Goal: Communication & Community: Answer question/provide support

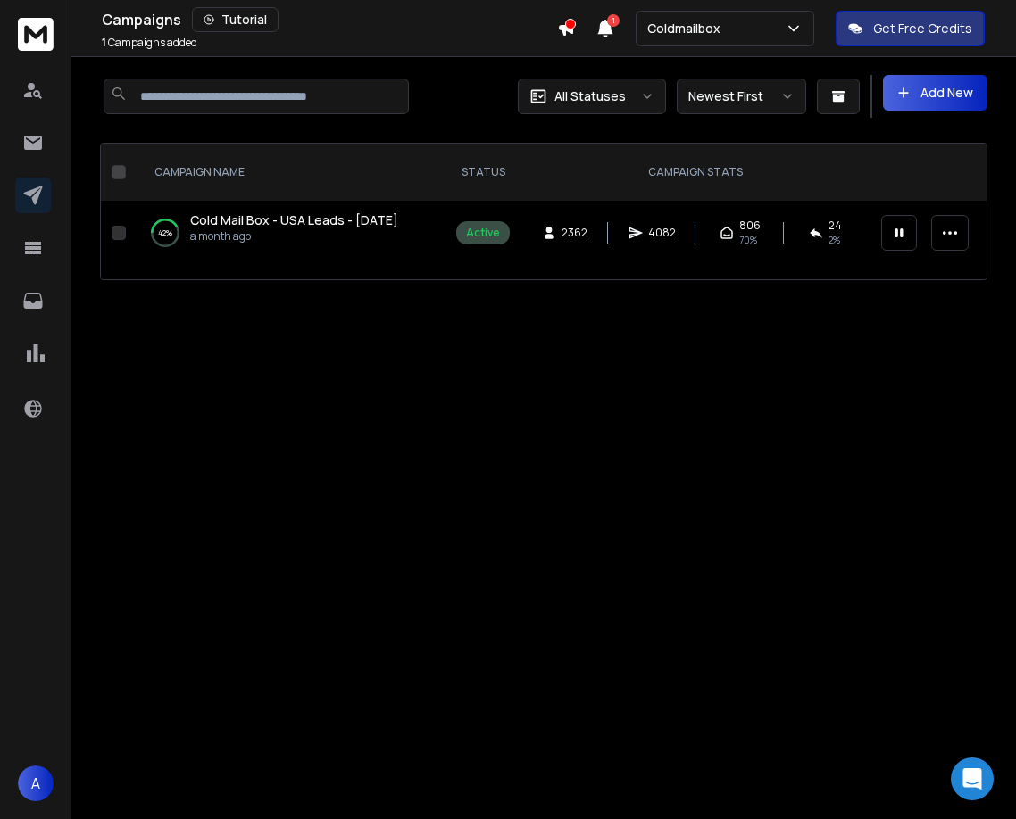
click at [232, 229] on p "a month ago" at bounding box center [294, 236] width 208 height 14
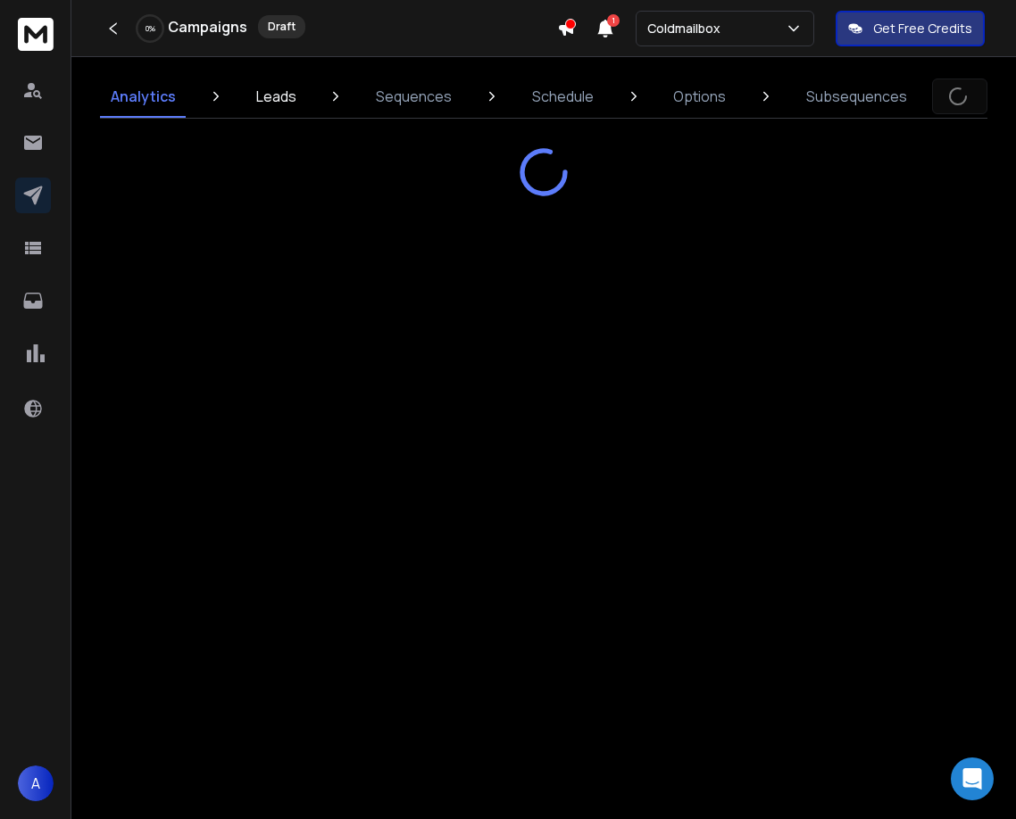
click at [277, 105] on p "Leads" at bounding box center [276, 96] width 40 height 21
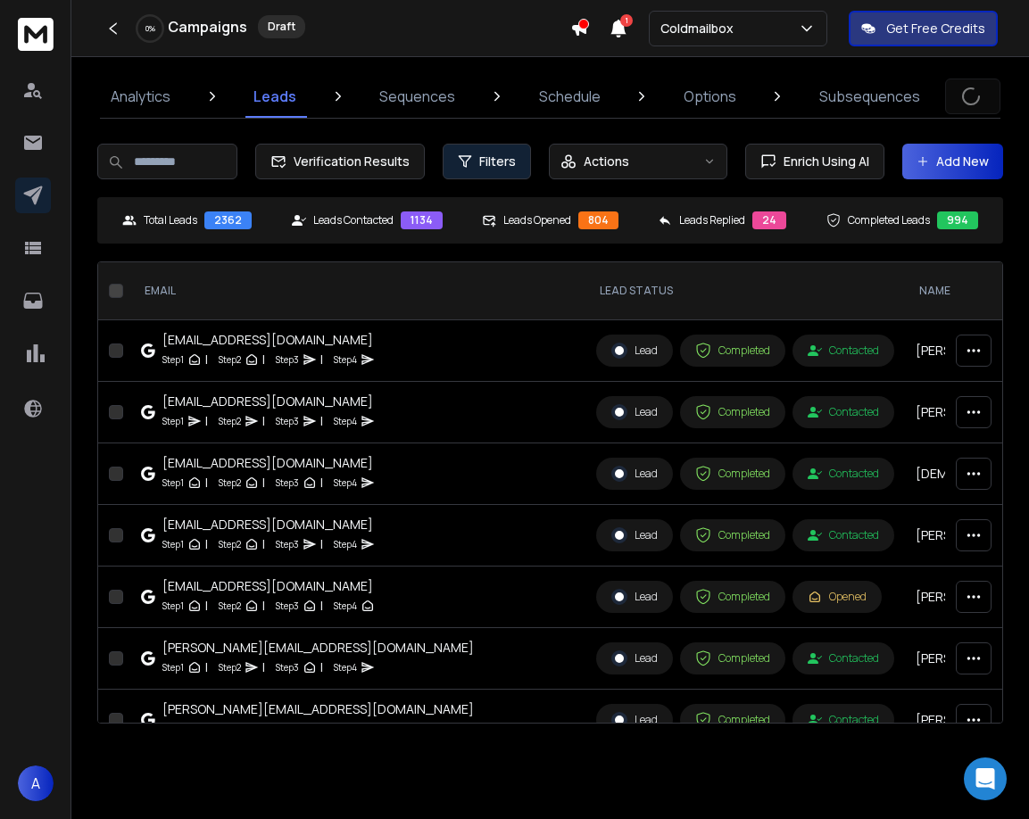
click at [487, 158] on span "Filters" at bounding box center [497, 162] width 37 height 18
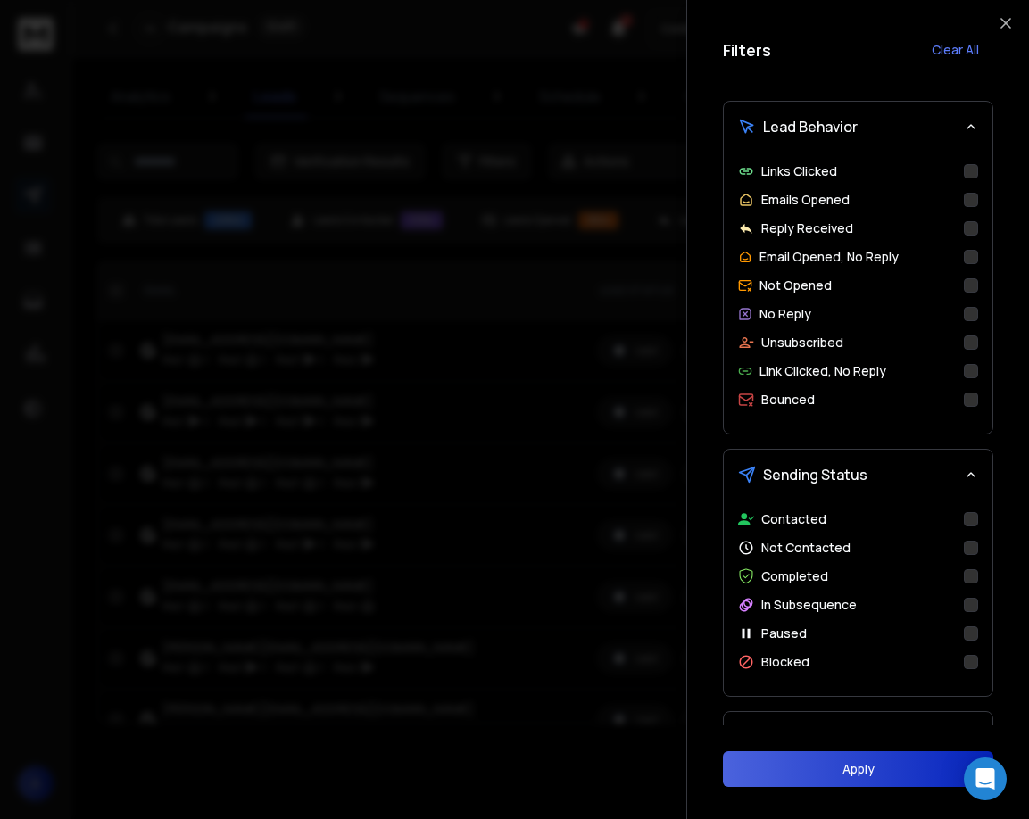
click at [791, 399] on p "Bounced" at bounding box center [788, 400] width 54 height 18
click at [964, 399] on button "Bounced" at bounding box center [971, 400] width 14 height 14
click at [852, 786] on button "Apply" at bounding box center [858, 770] width 270 height 36
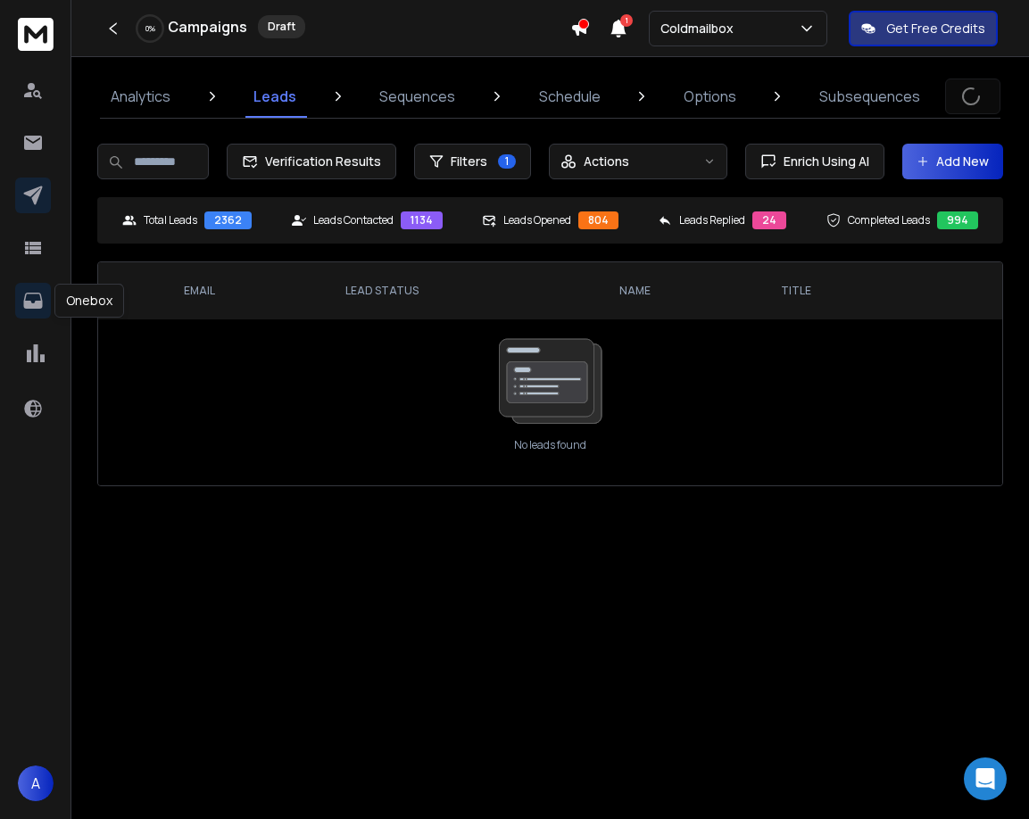
click at [26, 310] on icon at bounding box center [32, 300] width 21 height 21
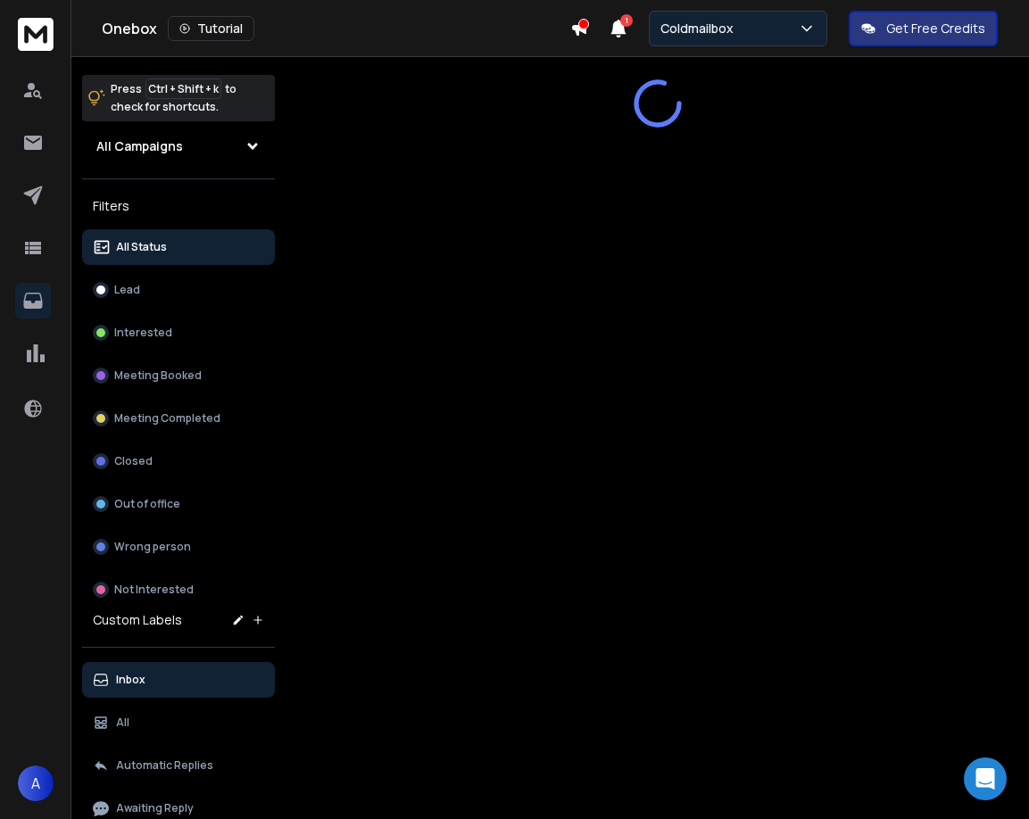
click at [709, 29] on p "Coldmailbox" at bounding box center [701, 29] width 80 height 18
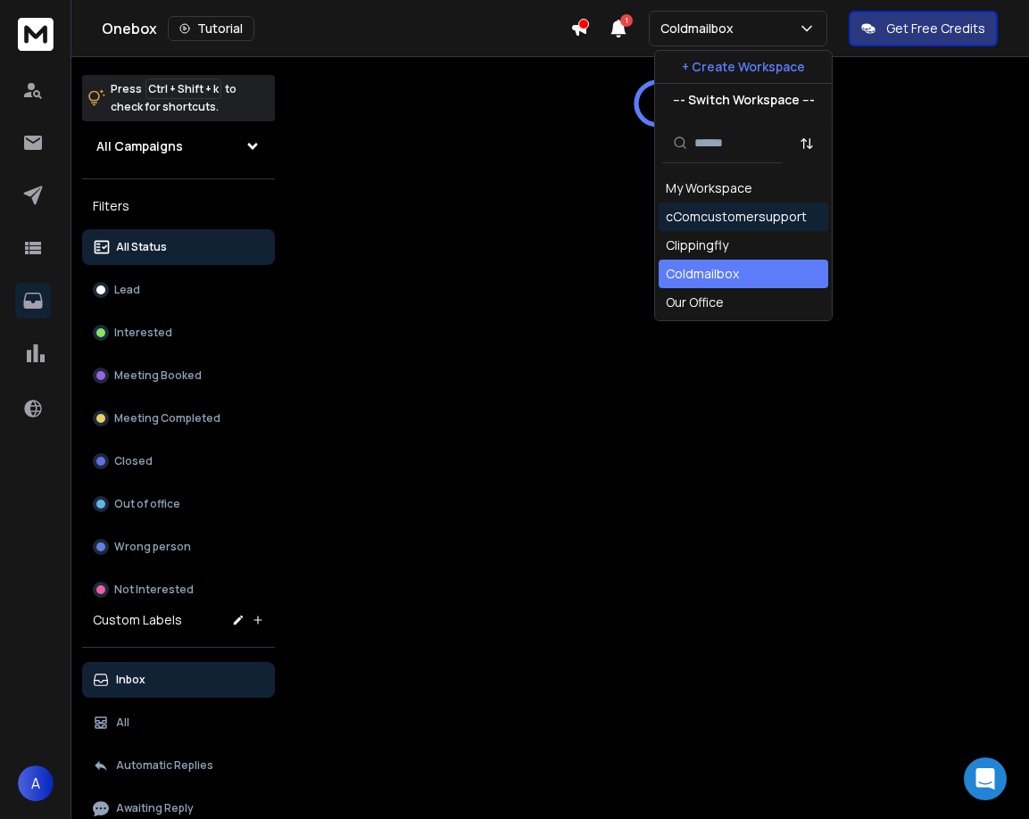
click at [723, 217] on div "cComcustomersupport" at bounding box center [736, 217] width 141 height 18
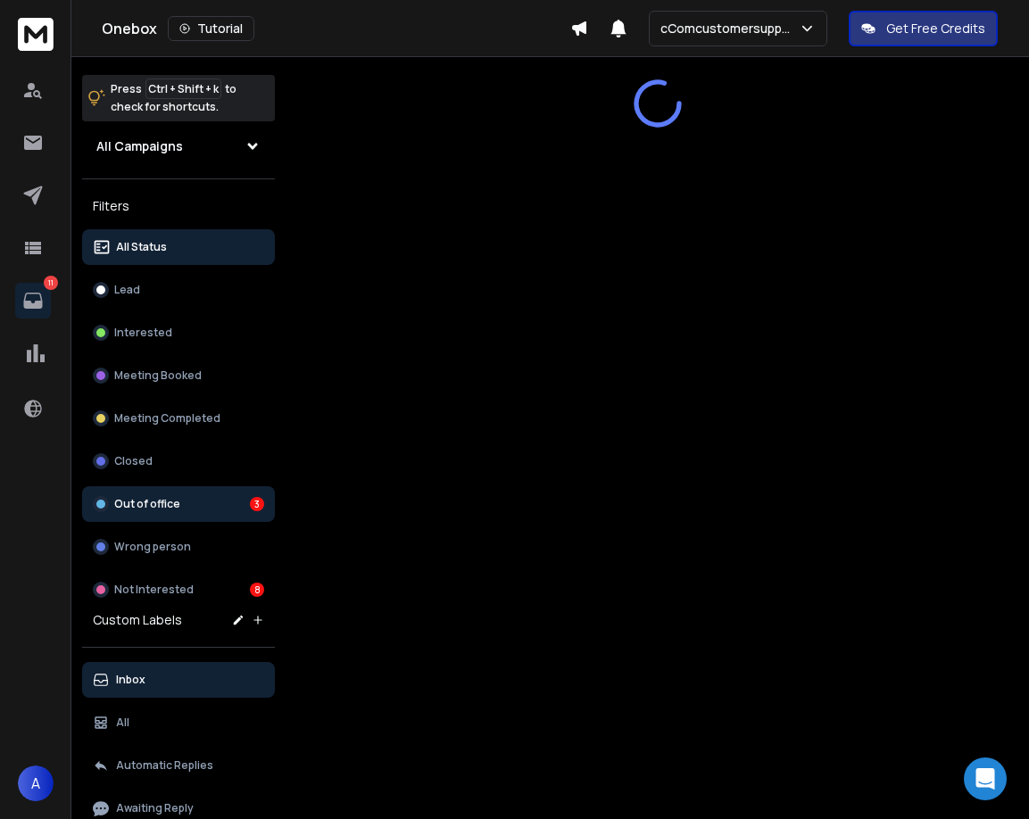
click at [162, 497] on p "Out of office" at bounding box center [147, 504] width 66 height 14
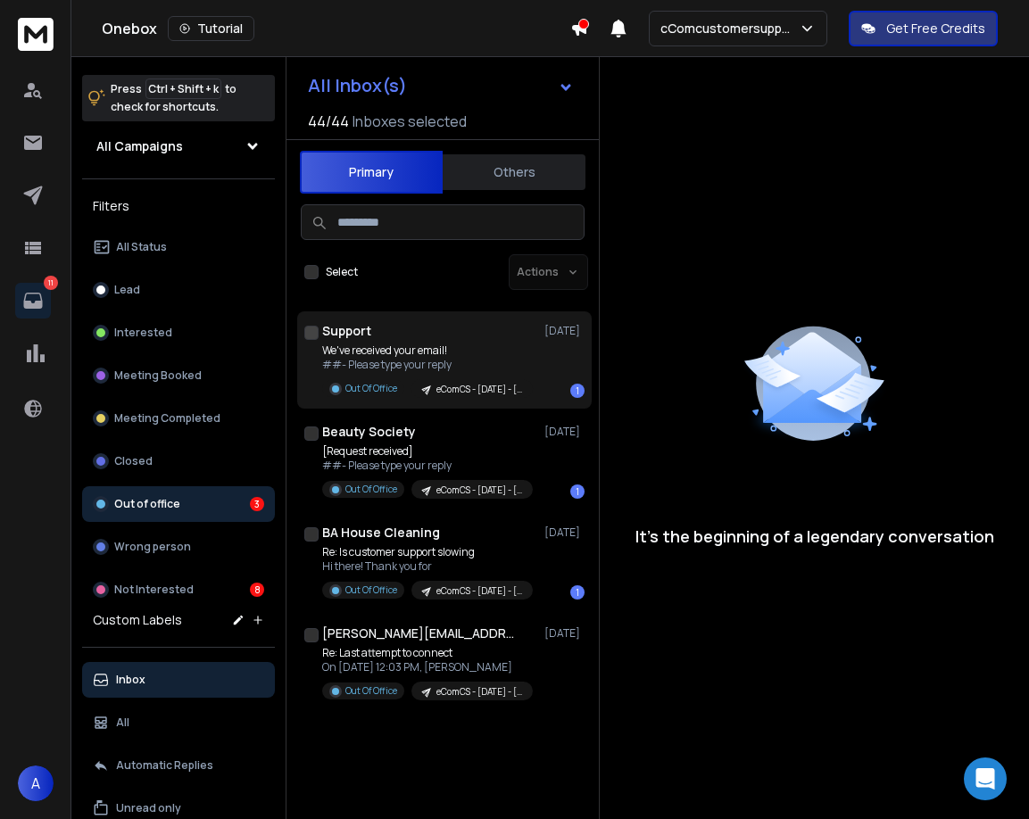
click at [400, 367] on p "##- Please type your reply" at bounding box center [427, 365] width 211 height 14
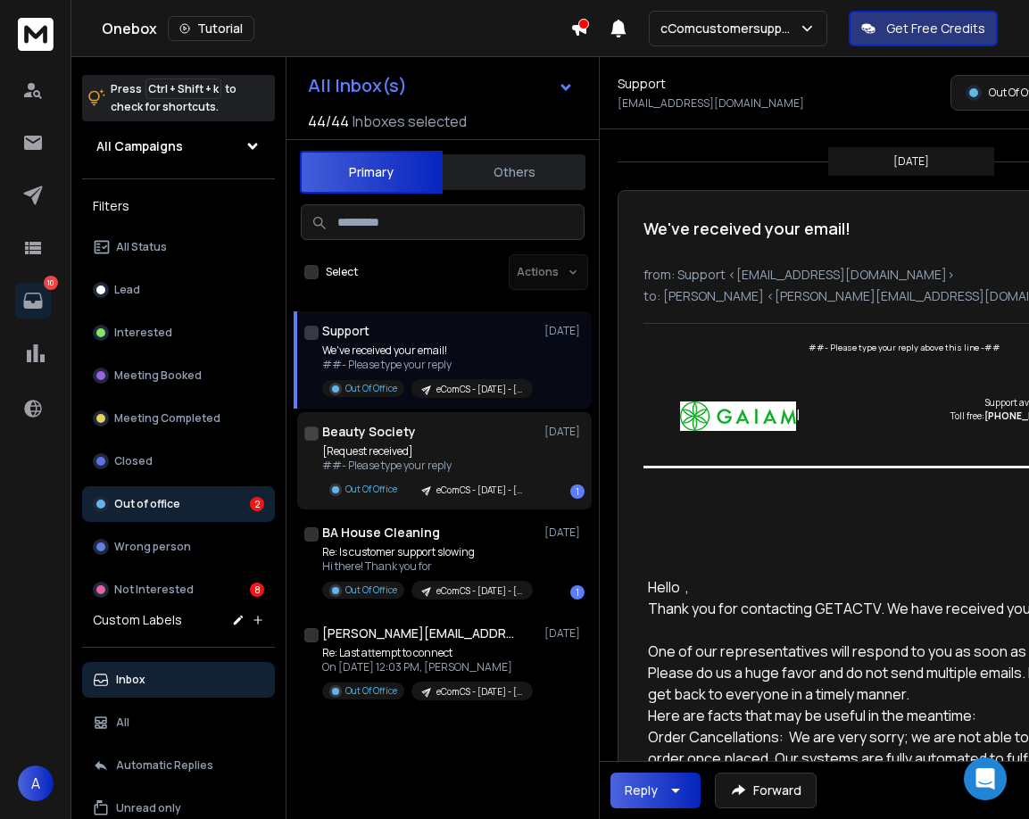
click at [433, 445] on p "[Request received]" at bounding box center [427, 452] width 211 height 14
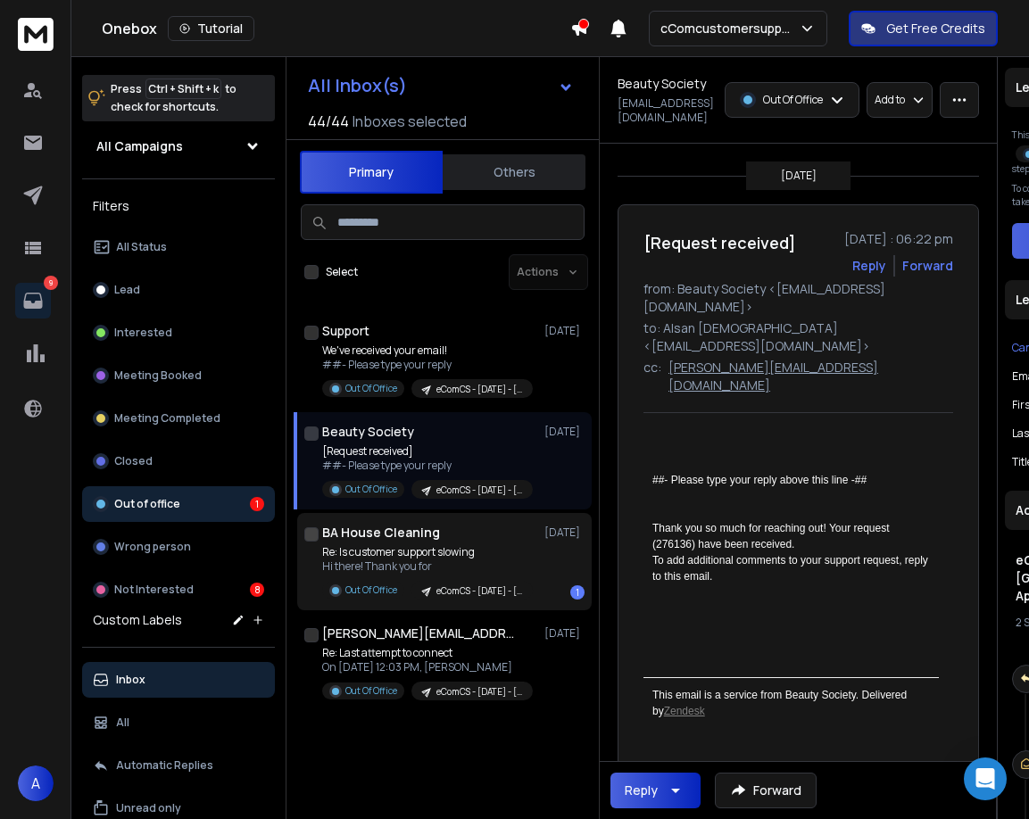
click at [447, 551] on p "Re: Is customer support slowing" at bounding box center [427, 552] width 211 height 14
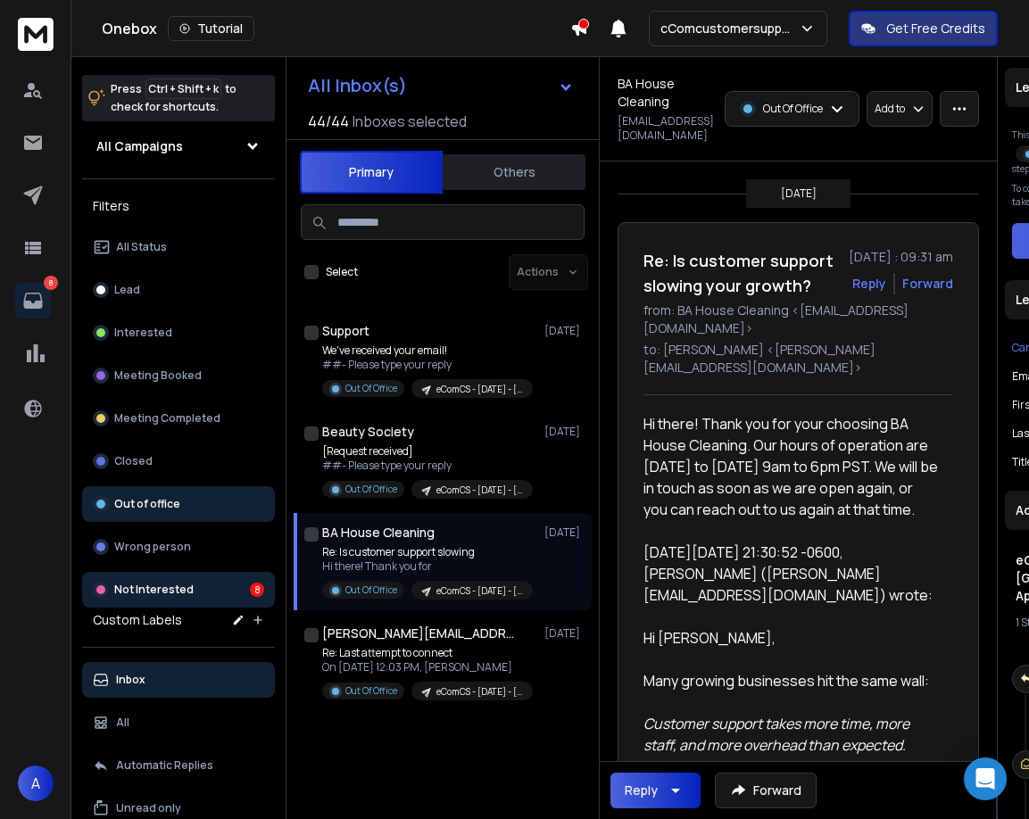
click at [135, 585] on p "Not Interested" at bounding box center [153, 590] width 79 height 14
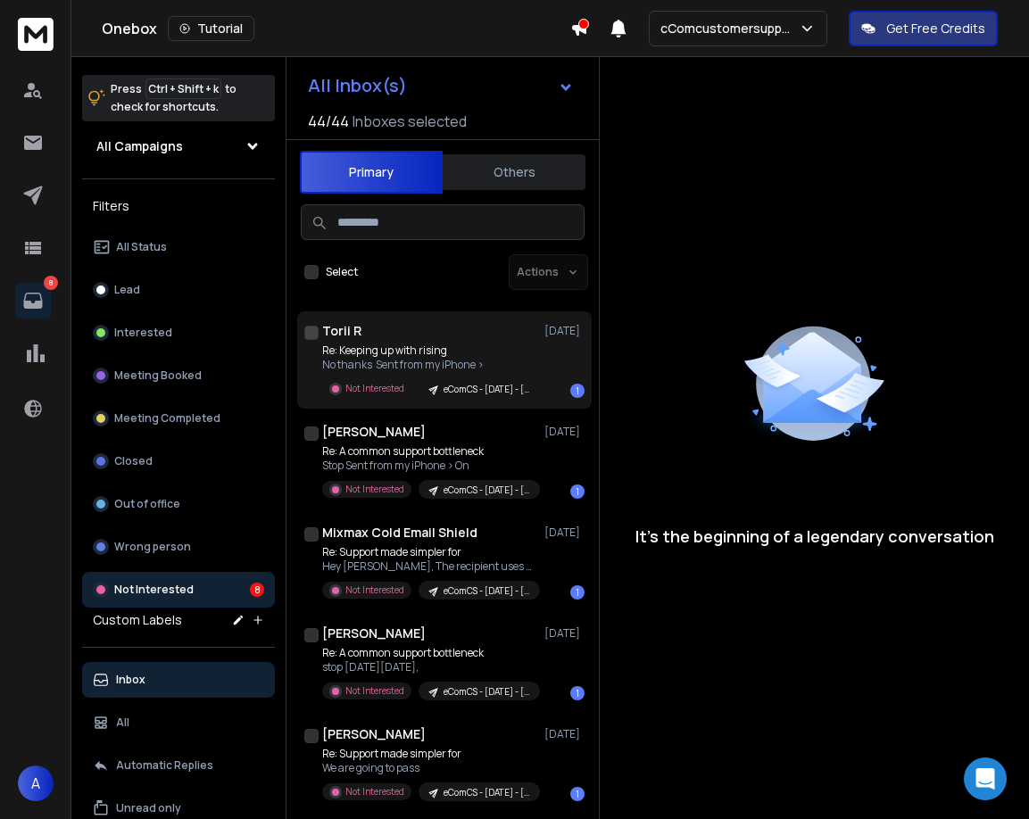
click at [449, 342] on div "Torii R [DATE] Re: Keeping up with rising No thanks Sent from my iPhone > Not I…" at bounding box center [453, 360] width 262 height 76
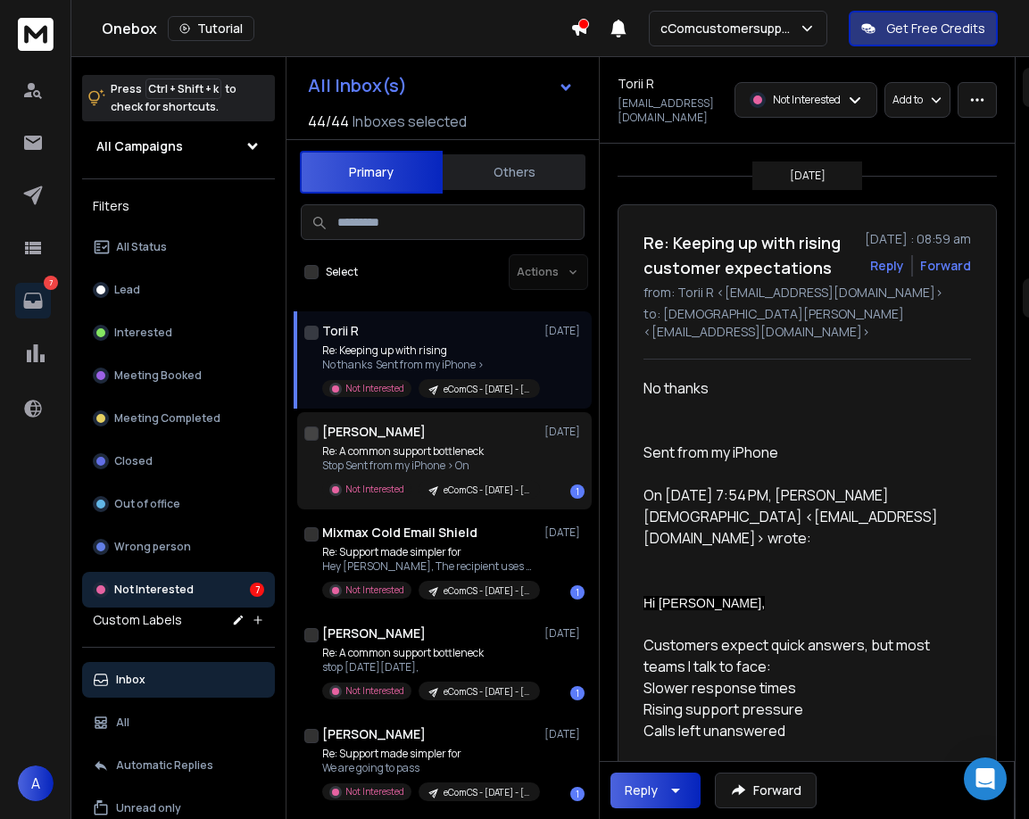
click at [401, 439] on h1 "[PERSON_NAME]" at bounding box center [374, 432] width 104 height 18
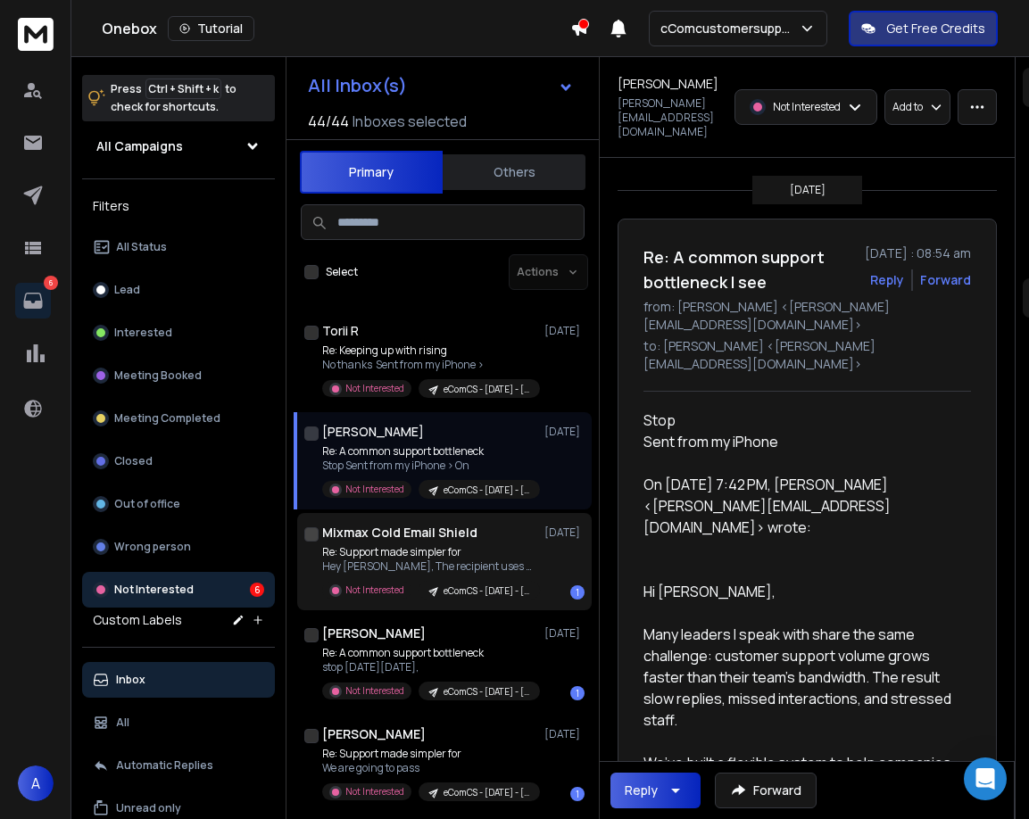
click at [400, 537] on h1 "Mixmax Cold Email Shield" at bounding box center [399, 533] width 155 height 18
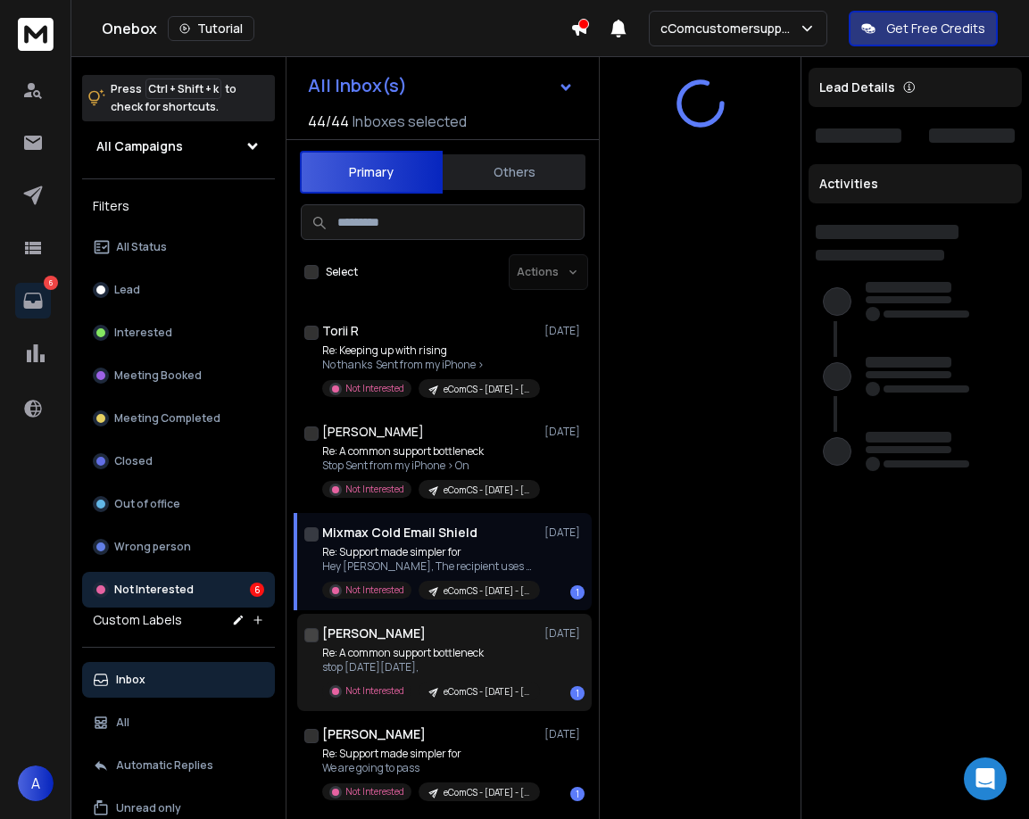
click at [385, 667] on p "stop [DATE][DATE]," at bounding box center [429, 668] width 214 height 14
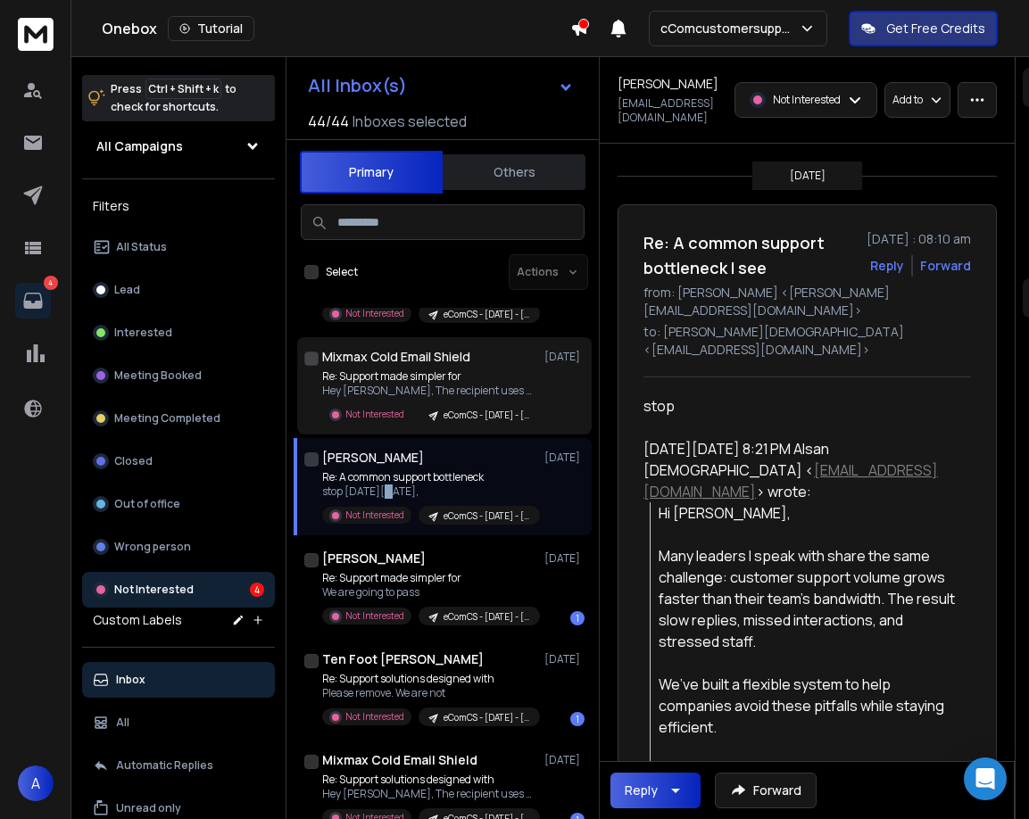
scroll to position [268, 0]
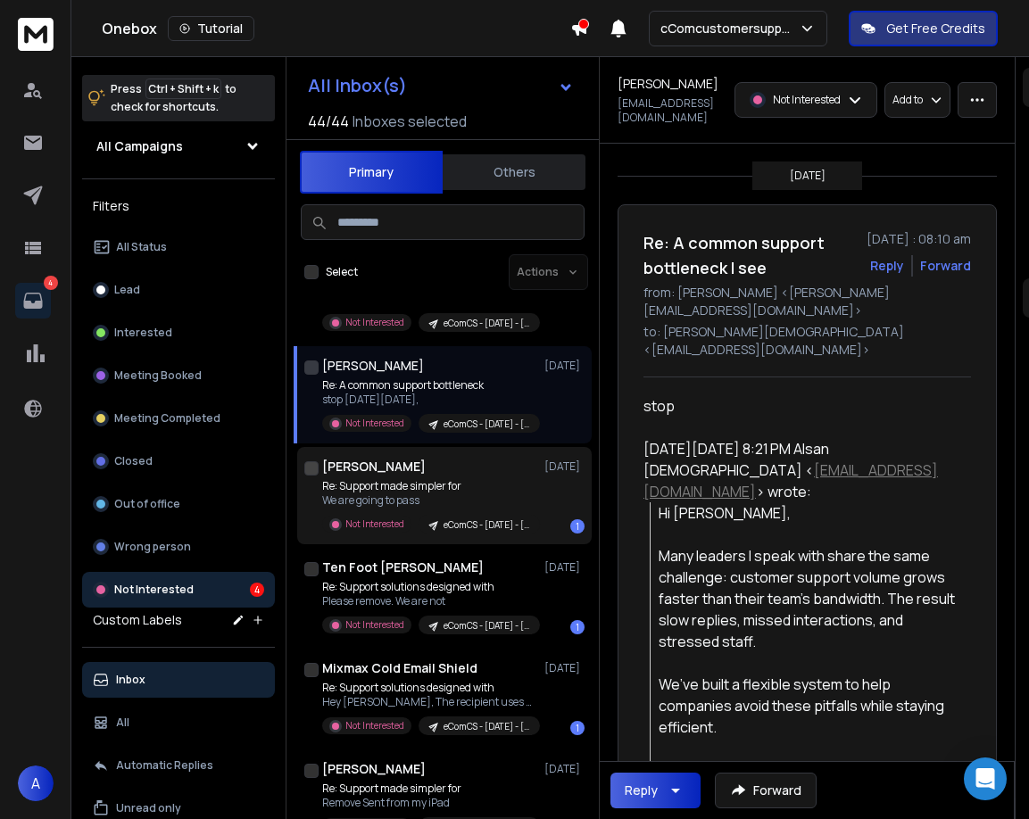
click at [475, 508] on div "Re: Support made simpler for We are going to pass Not Interested eComCS - [DATE…" at bounding box center [431, 506] width 218 height 54
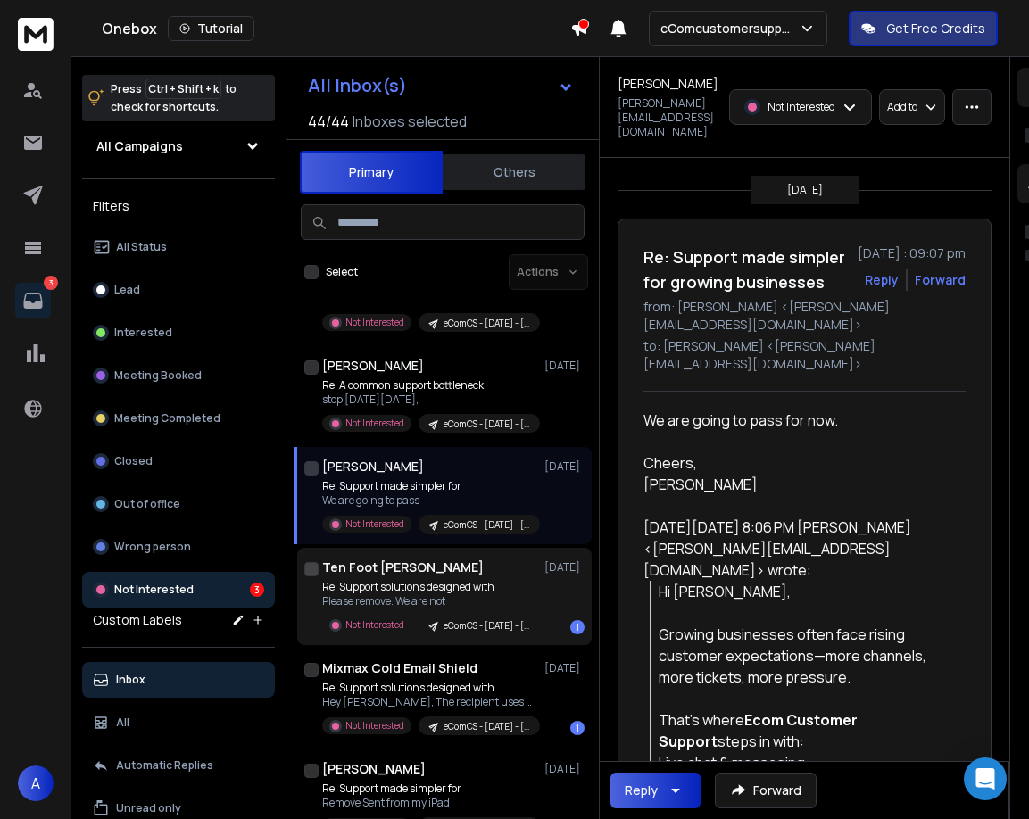
click at [437, 602] on p "Please remove. We are not" at bounding box center [429, 602] width 214 height 14
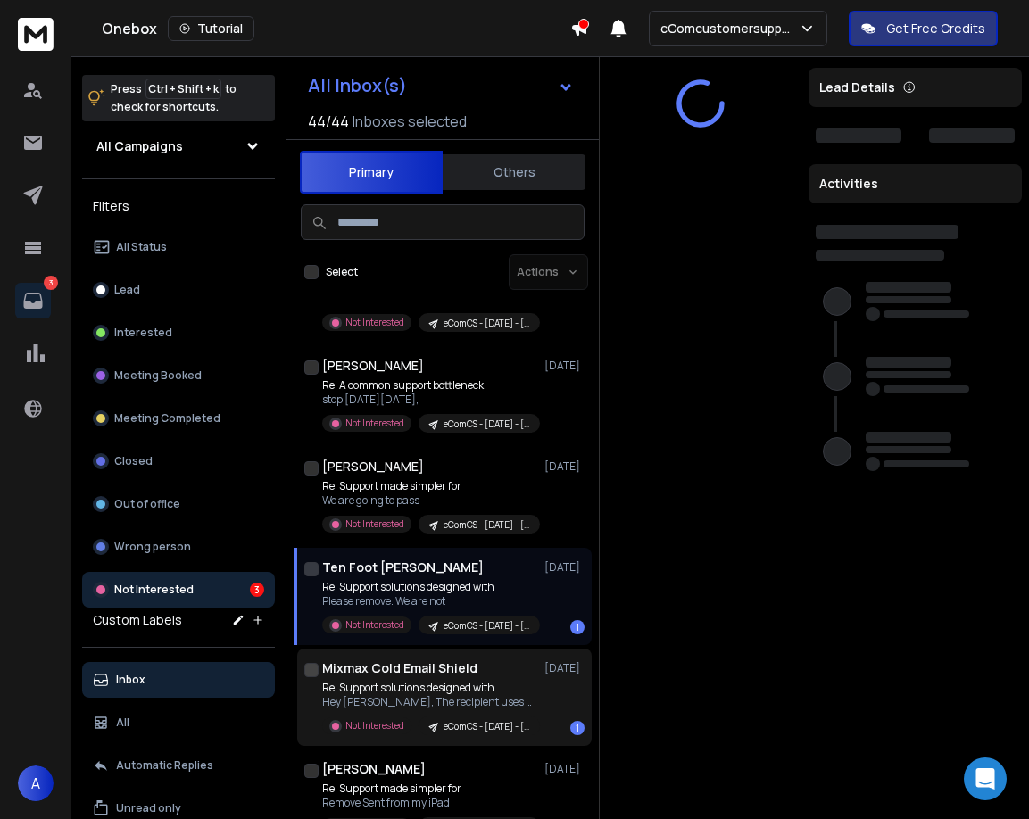
click at [430, 682] on p "Re: Support solutions designed with" at bounding box center [429, 688] width 214 height 14
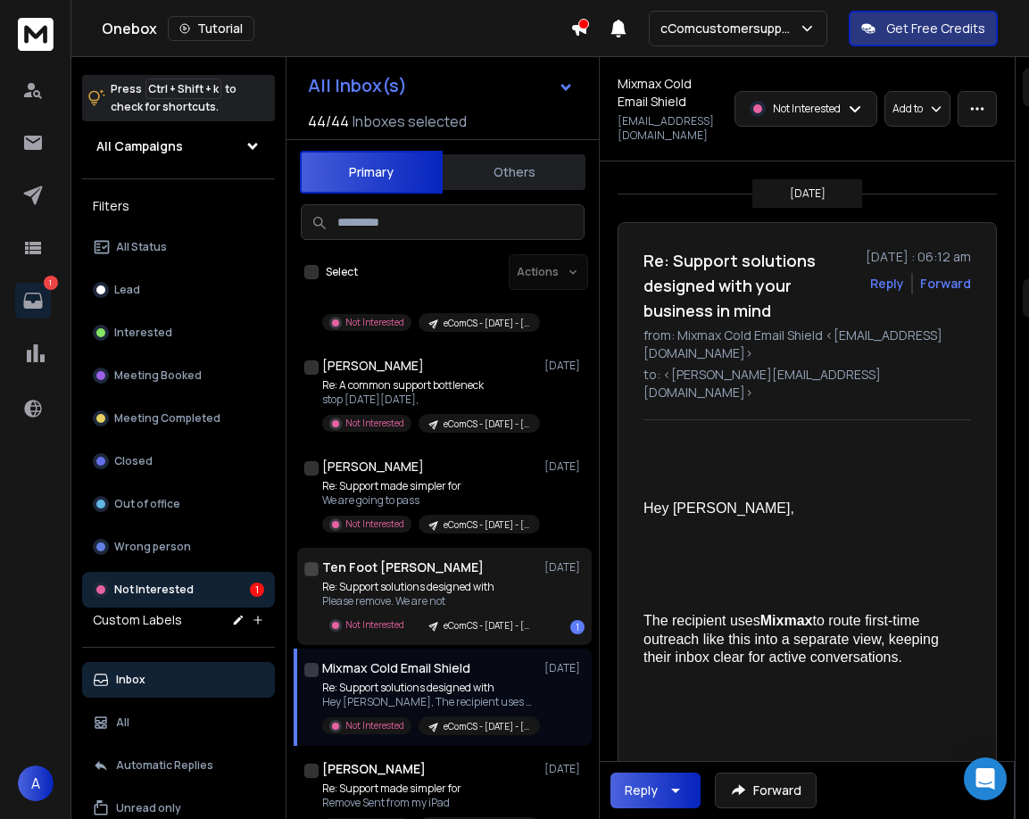
click at [462, 581] on p "Re: Support solutions designed with" at bounding box center [429, 587] width 214 height 14
